Goal: Navigation & Orientation: Find specific page/section

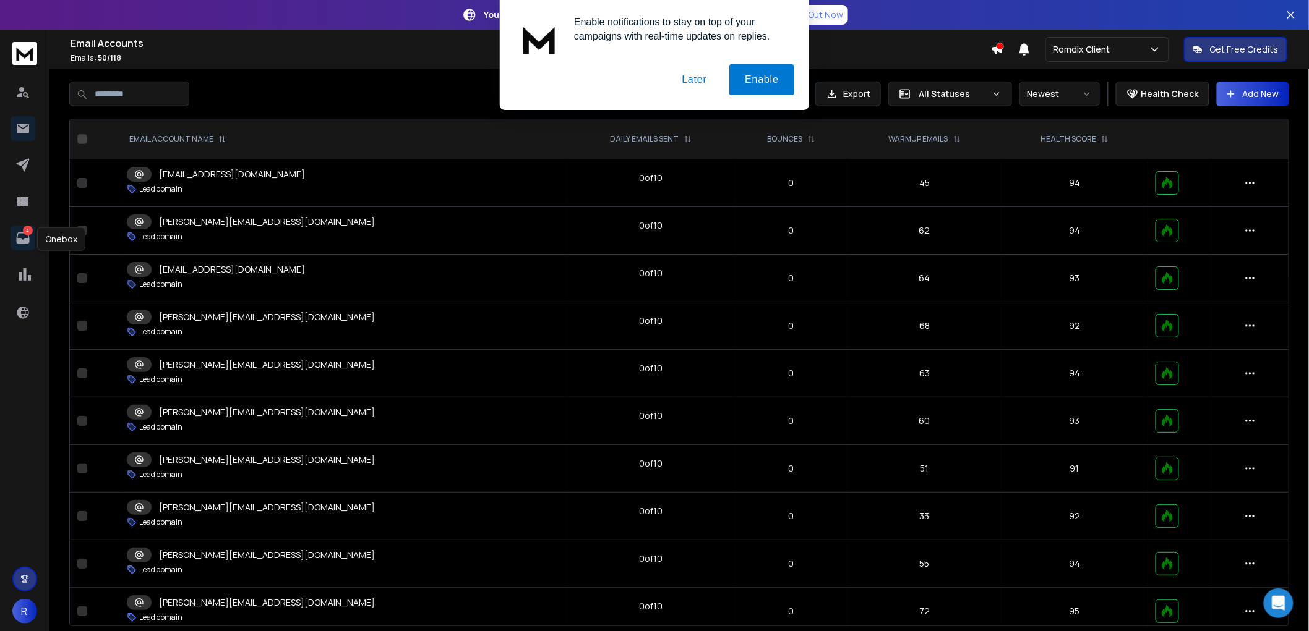
click at [17, 237] on icon at bounding box center [22, 238] width 13 height 11
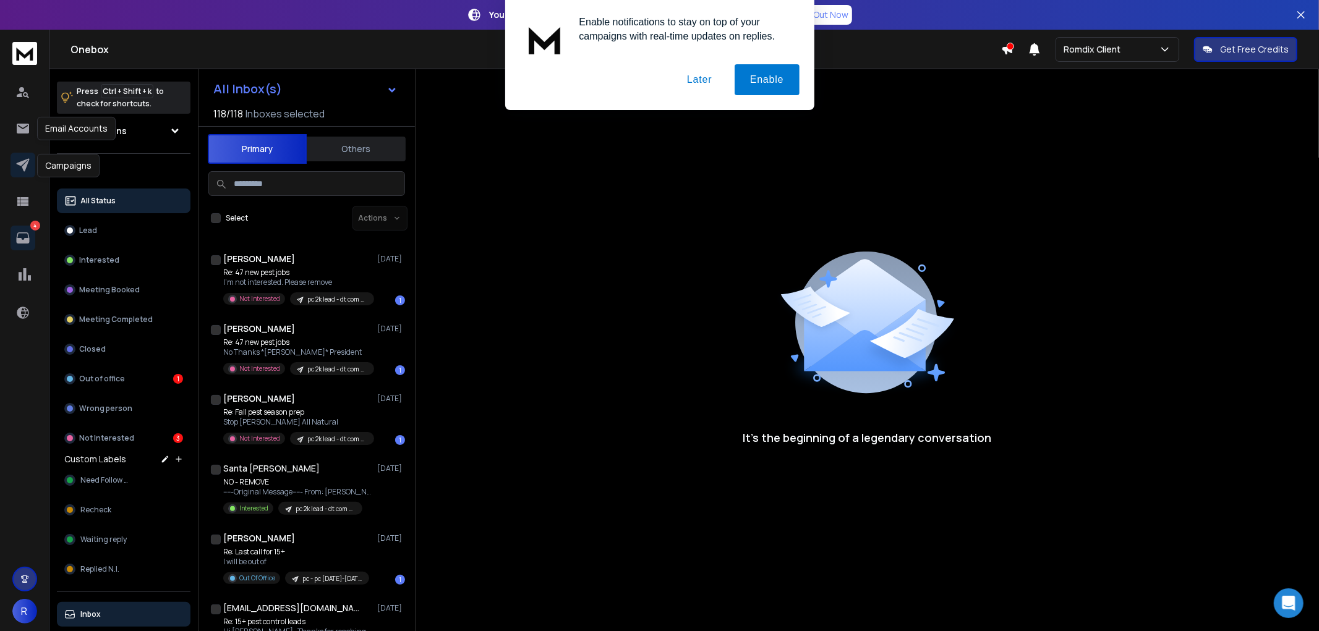
click at [25, 163] on icon at bounding box center [22, 164] width 13 height 13
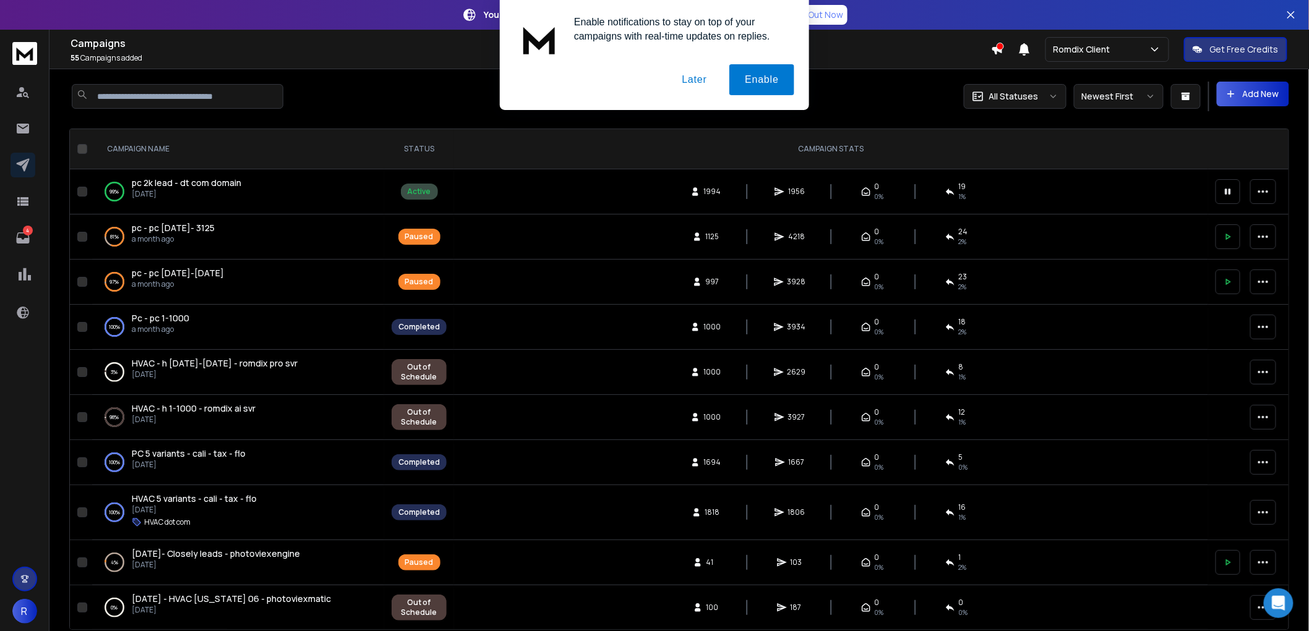
click at [699, 77] on button "Later" at bounding box center [694, 79] width 56 height 31
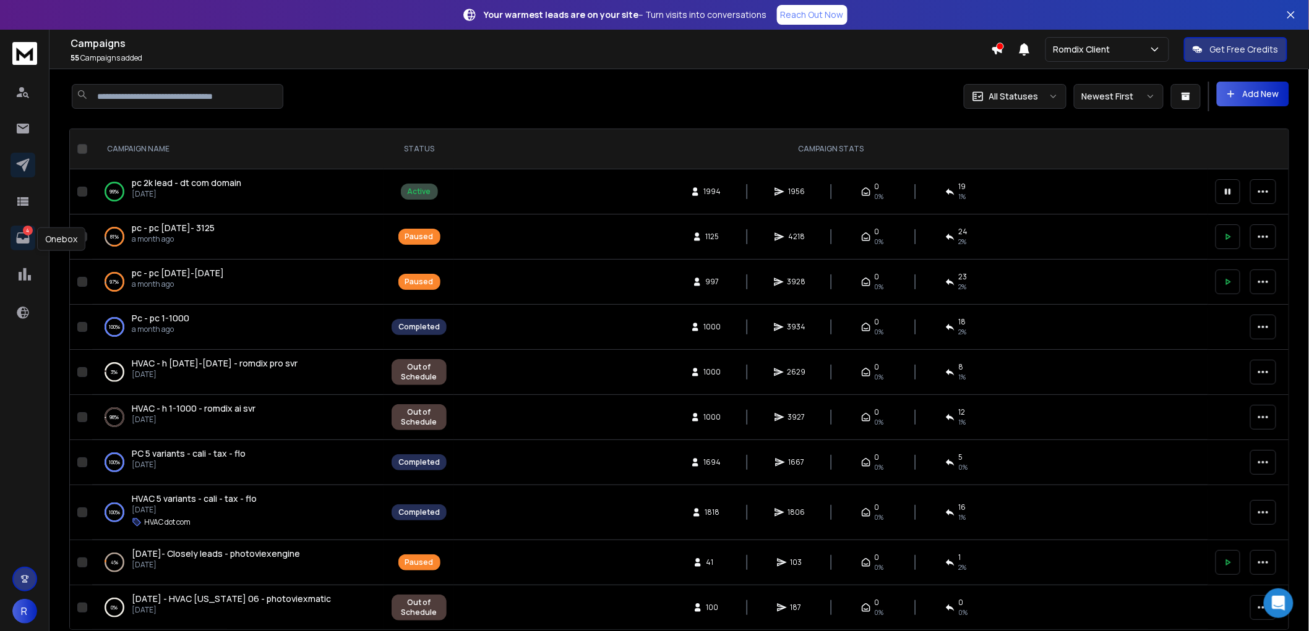
click at [20, 240] on icon at bounding box center [22, 238] width 13 height 11
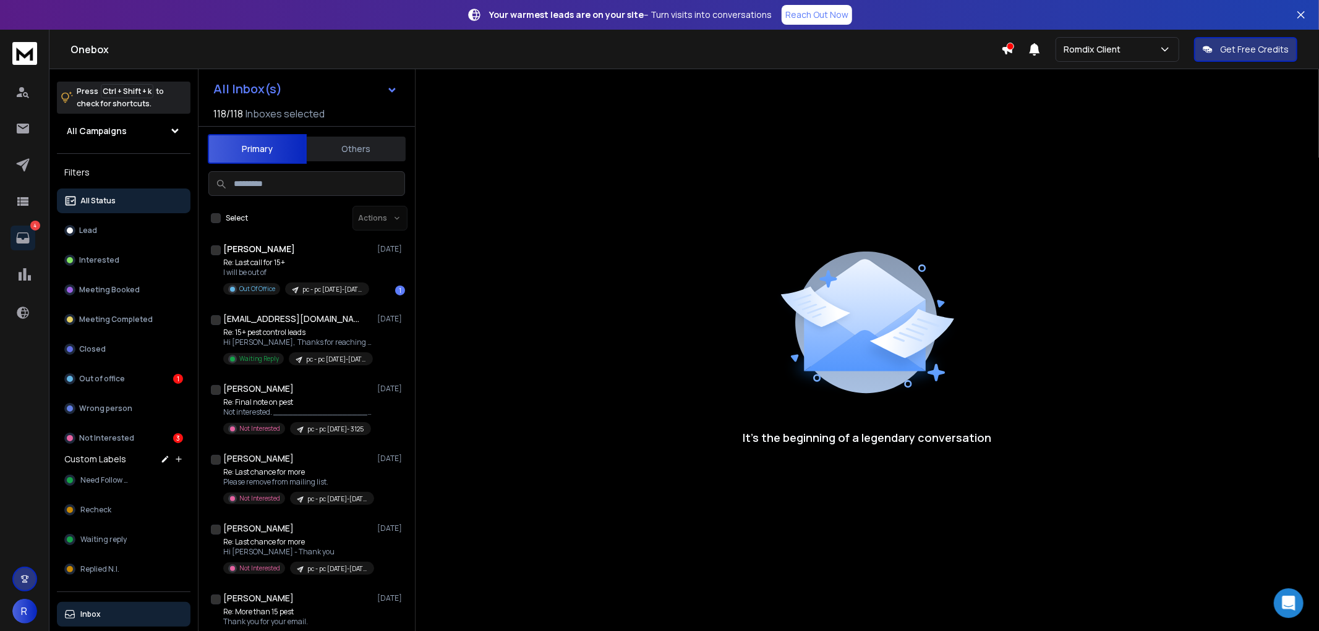
scroll to position [412, 0]
